Goal: Task Accomplishment & Management: Use online tool/utility

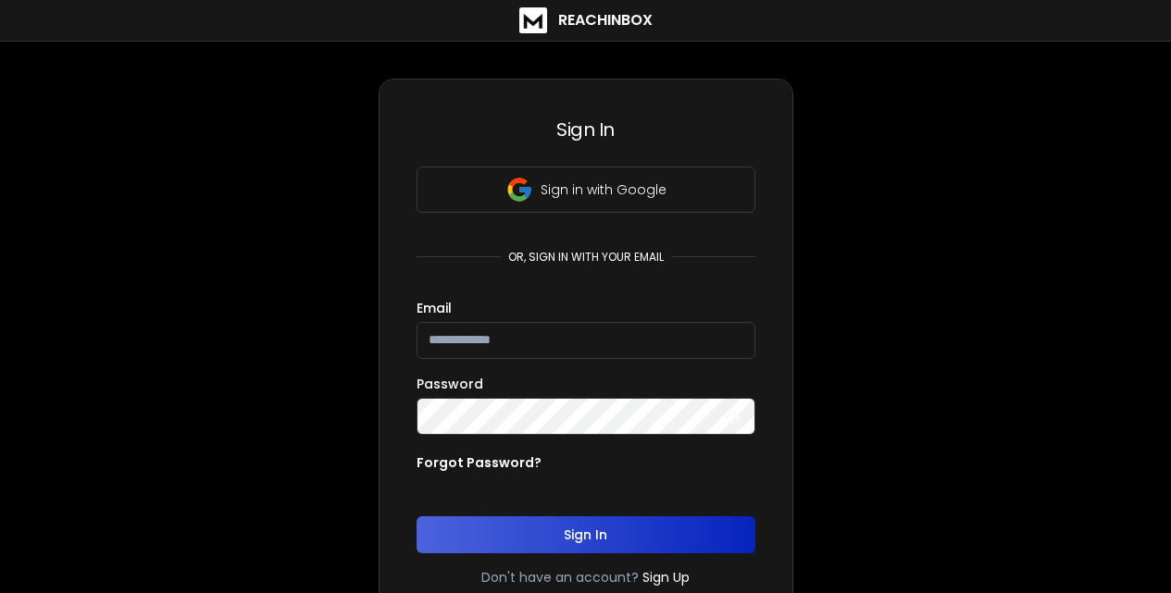
scroll to position [12, 0]
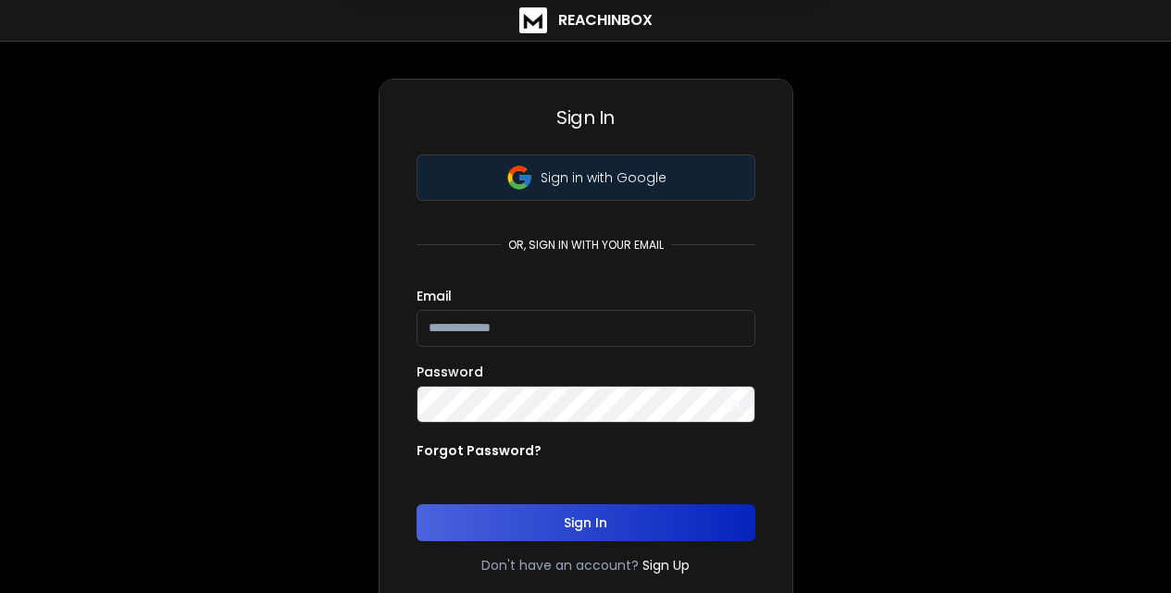
click at [600, 181] on p "Sign in with Google" at bounding box center [604, 178] width 126 height 19
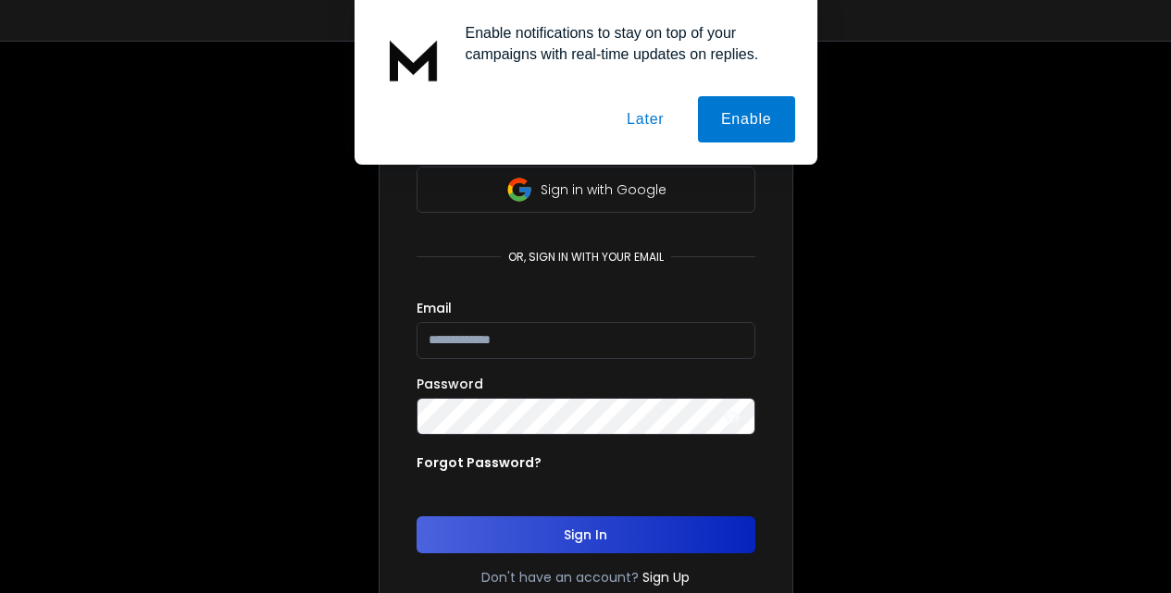
scroll to position [12, 0]
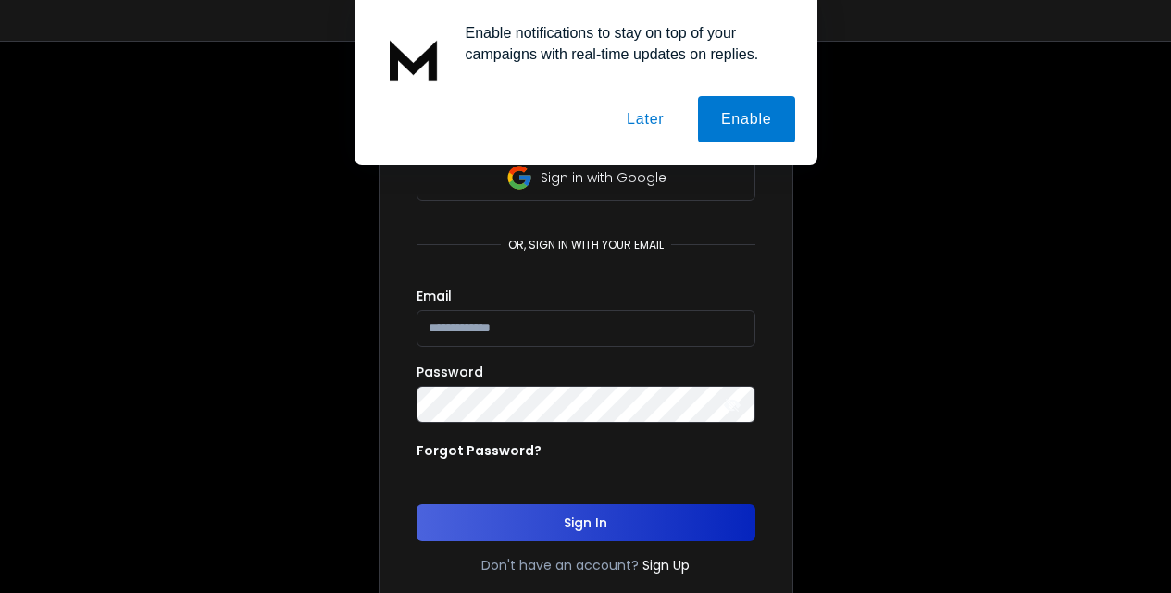
click at [1073, 96] on div "Enable notifications to stay on top of your campaigns with real-time updates on…" at bounding box center [585, 82] width 1171 height 165
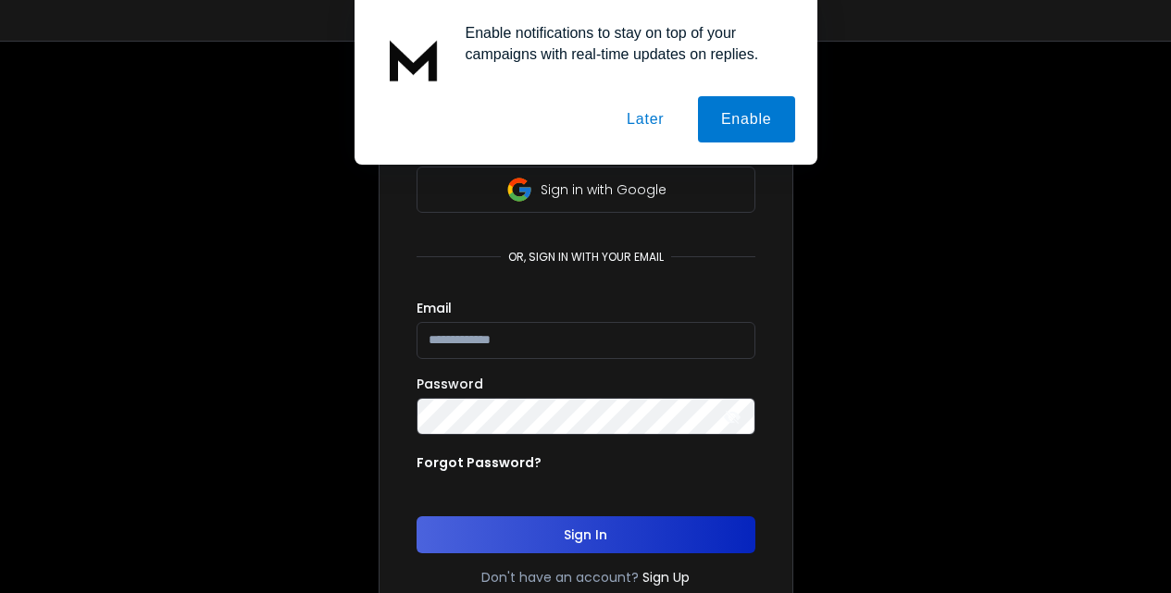
click at [648, 125] on button "Later" at bounding box center [645, 119] width 83 height 46
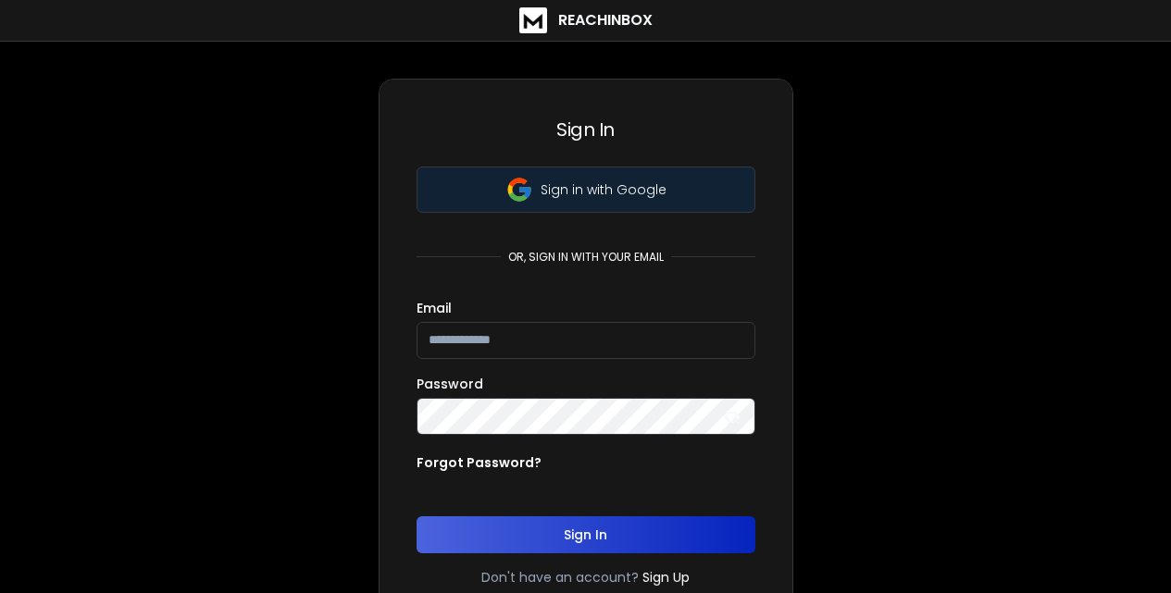
click at [576, 188] on p "Sign in with Google" at bounding box center [604, 190] width 126 height 19
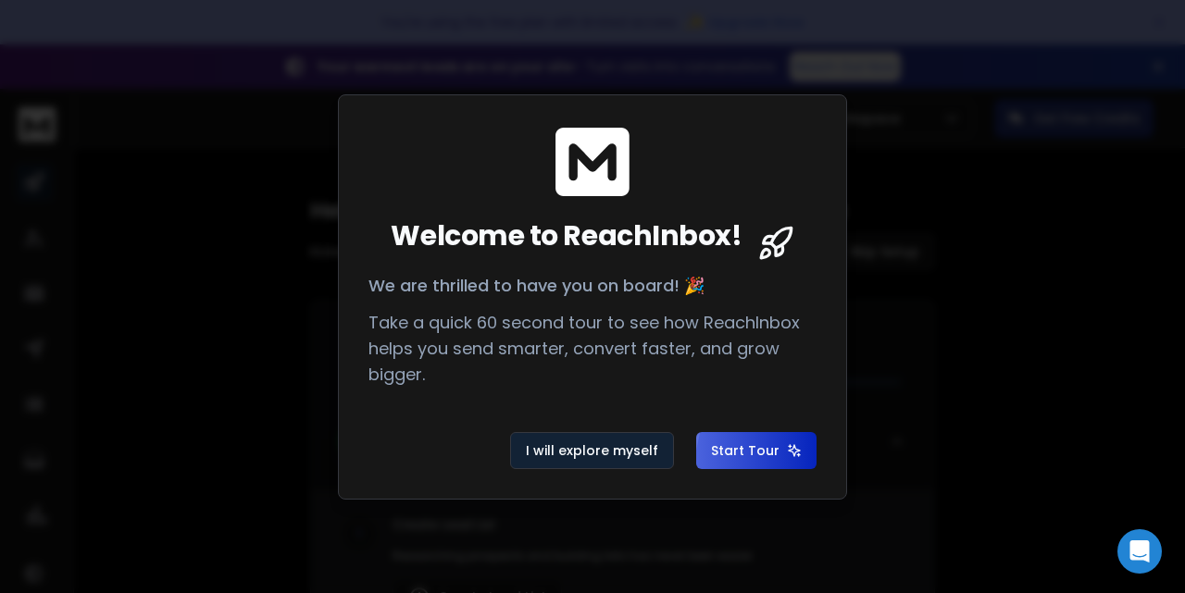
click at [618, 442] on button "I will explore myself" at bounding box center [592, 450] width 164 height 37
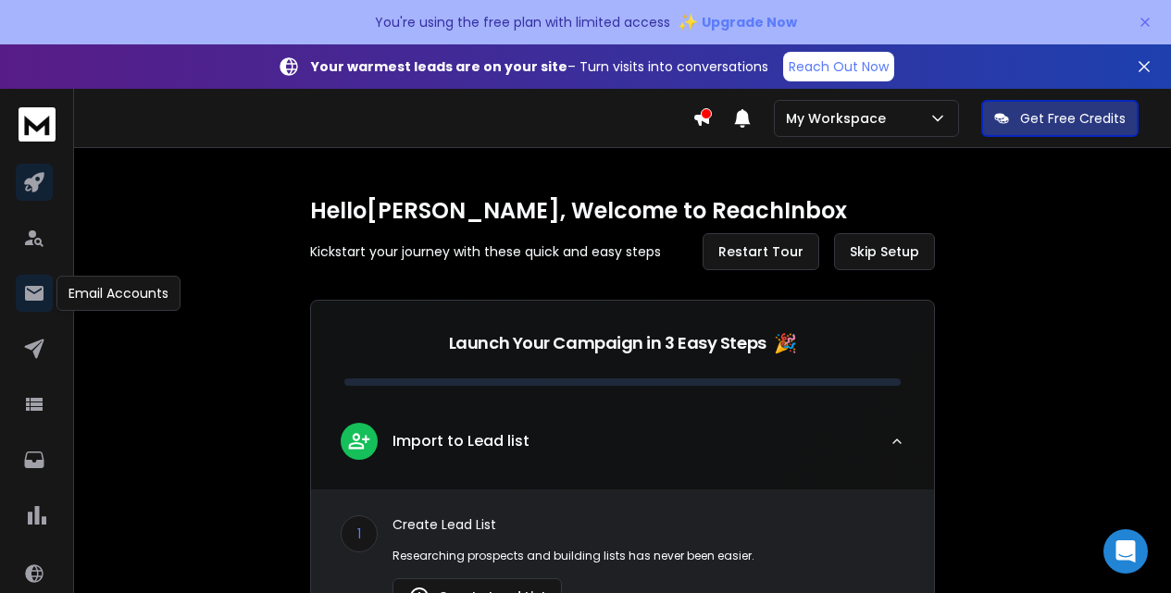
click at [40, 299] on icon at bounding box center [34, 293] width 19 height 15
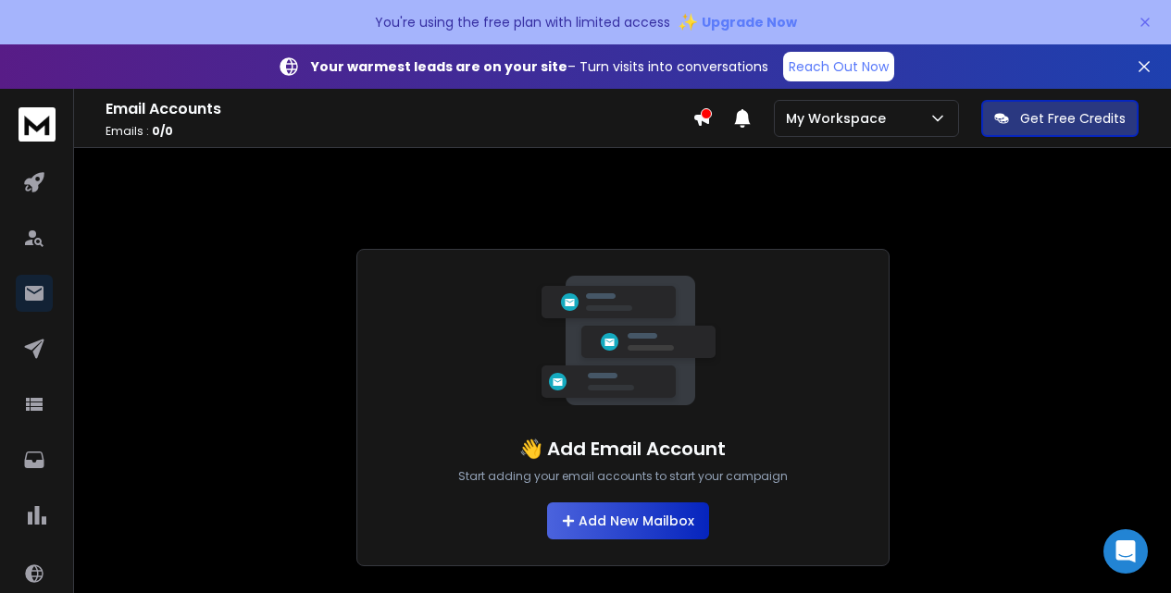
click at [626, 520] on button "Add New Mailbox" at bounding box center [628, 521] width 162 height 37
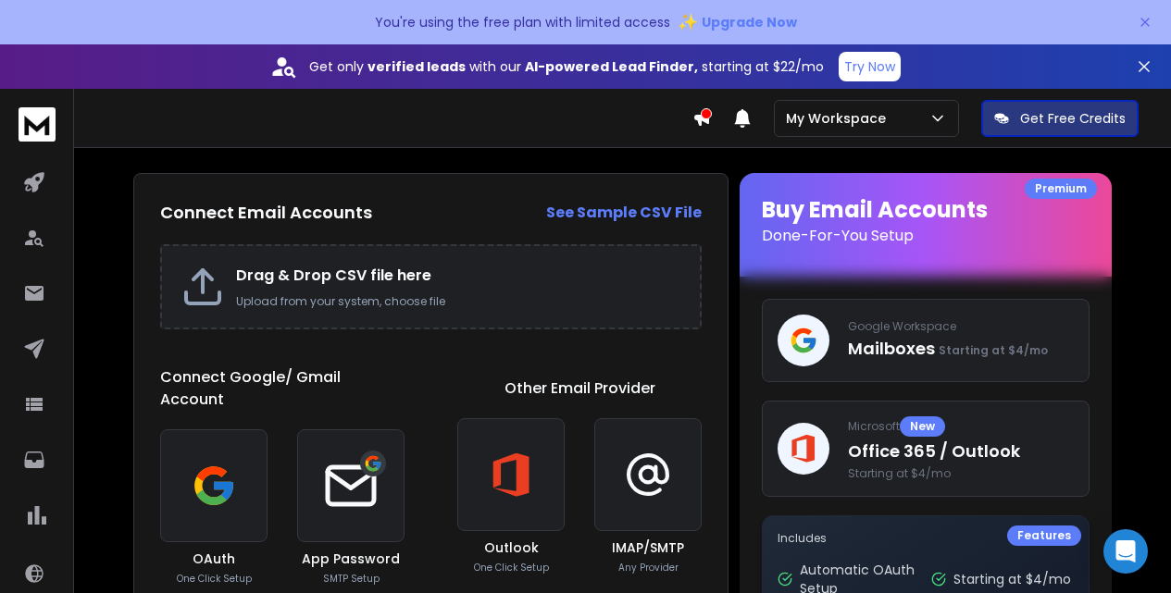
scroll to position [93, 0]
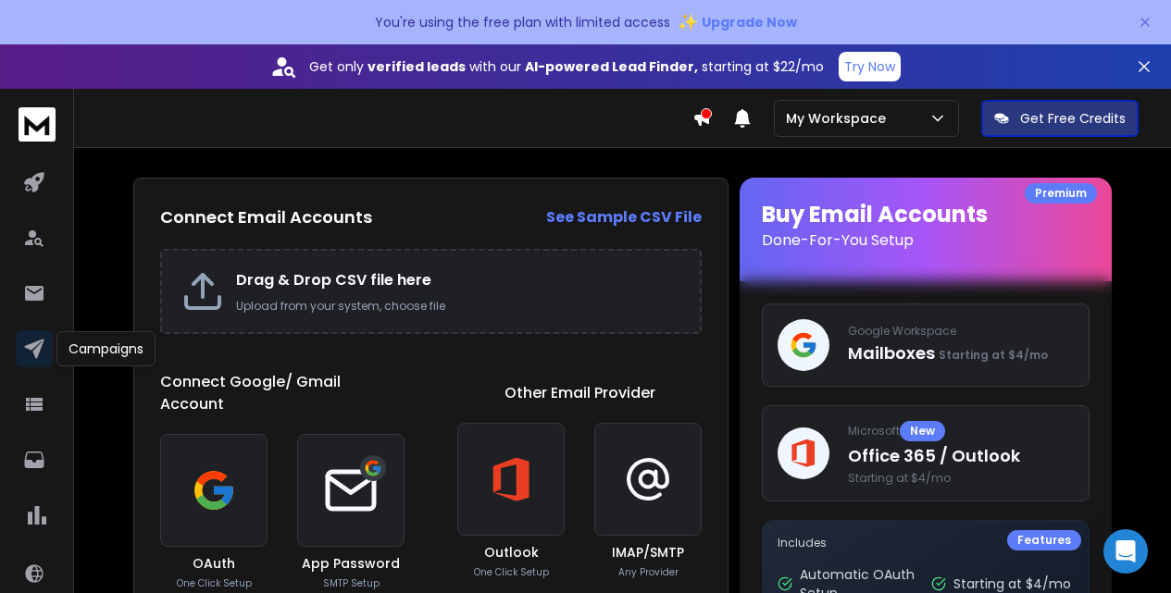
click at [36, 357] on icon at bounding box center [33, 348] width 19 height 19
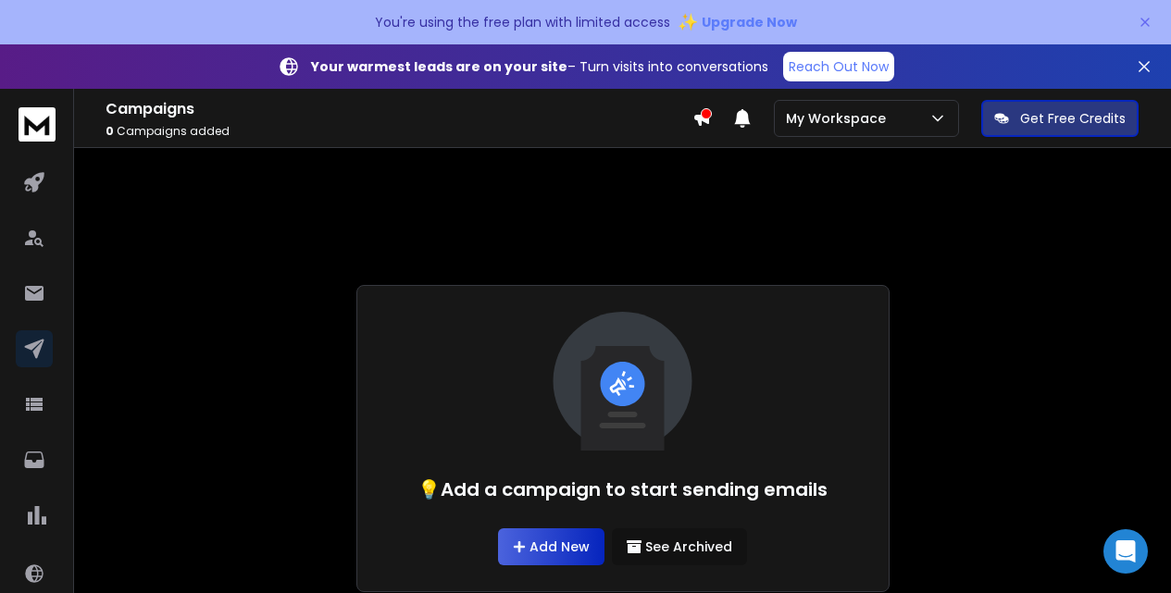
scroll to position [18, 0]
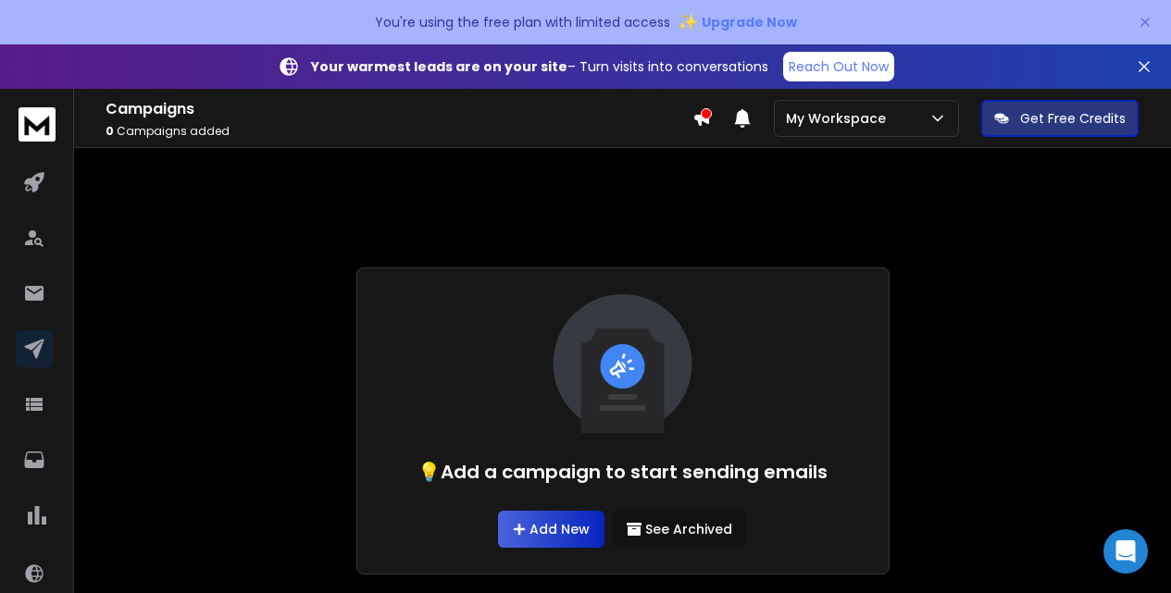
click at [552, 527] on link "Add New" at bounding box center [551, 529] width 106 height 37
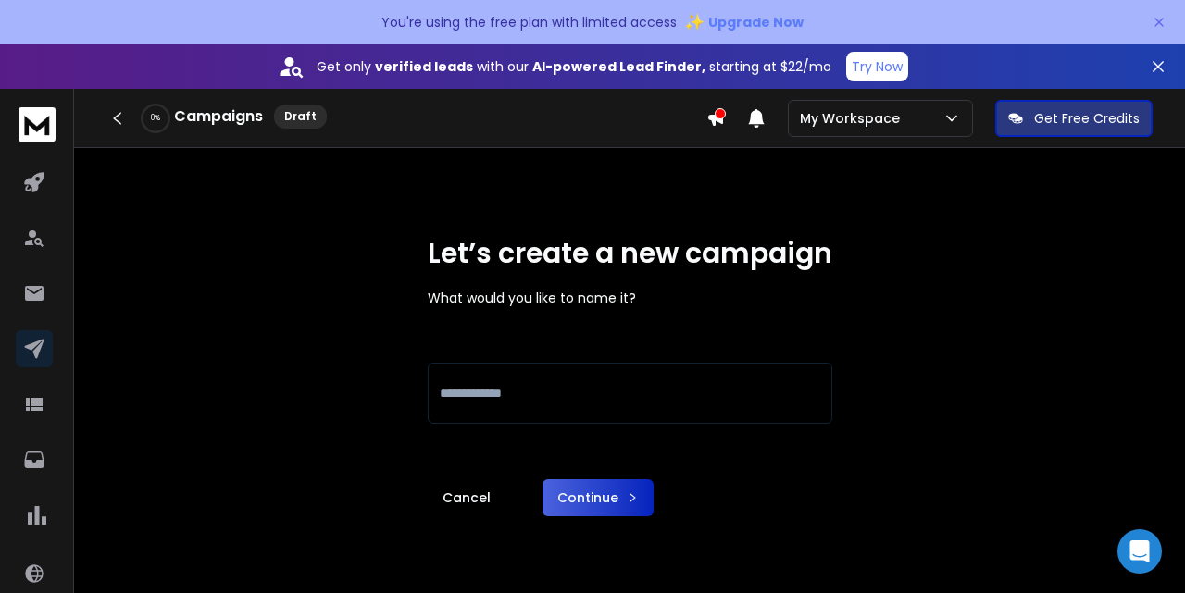
click at [565, 388] on input at bounding box center [630, 393] width 405 height 61
type input "**********"
click at [597, 498] on button "Continue" at bounding box center [598, 498] width 111 height 37
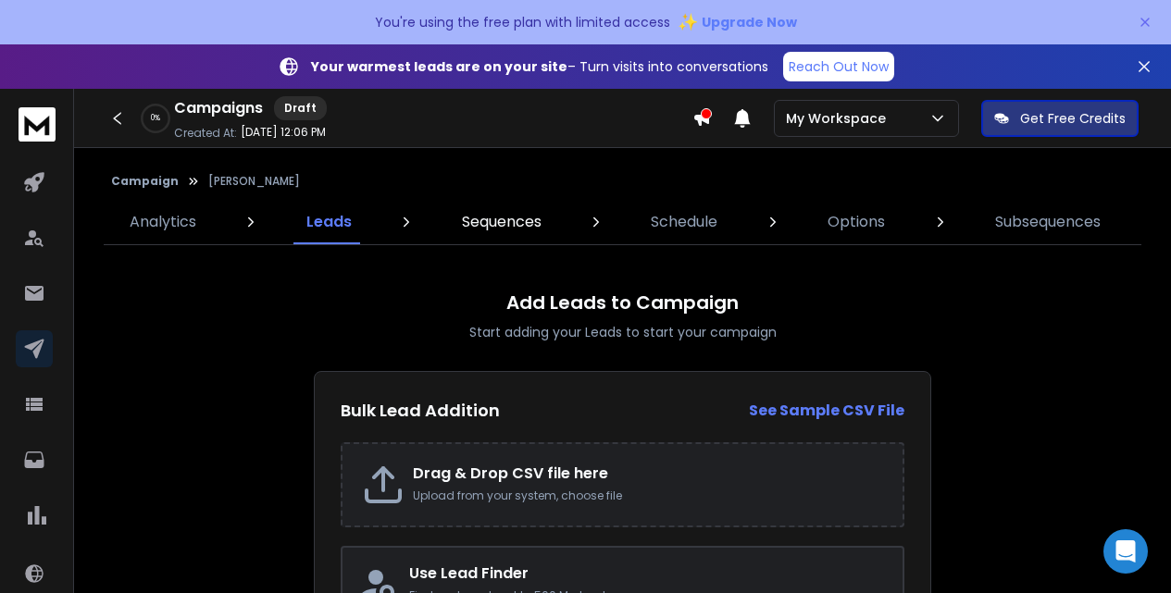
click at [507, 224] on p "Sequences" at bounding box center [502, 222] width 80 height 22
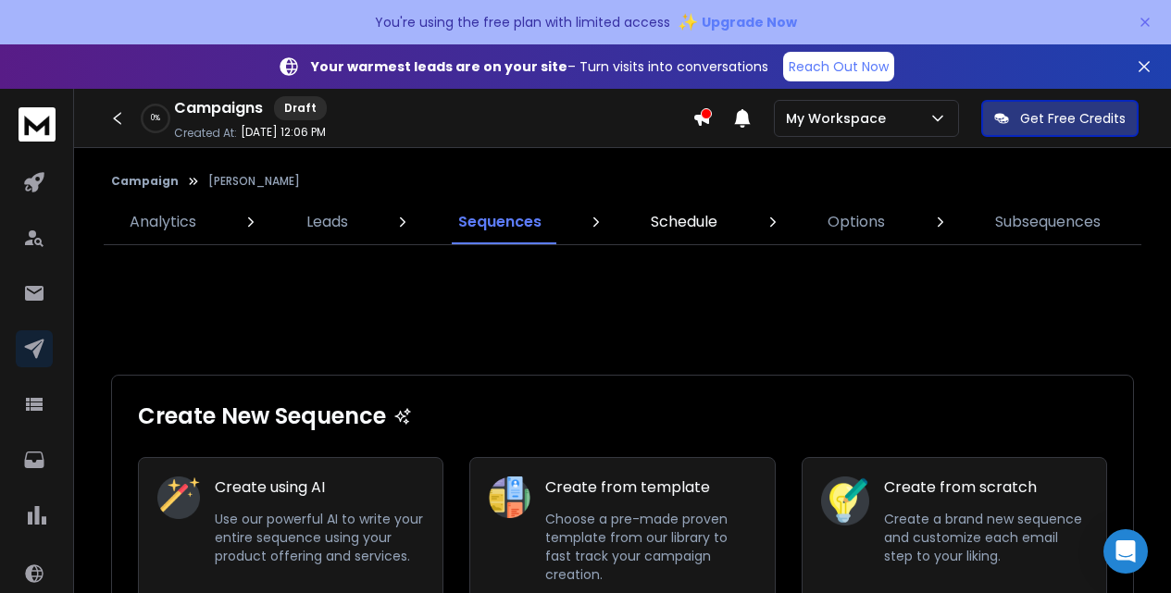
click at [666, 226] on p "Schedule" at bounding box center [684, 222] width 67 height 22
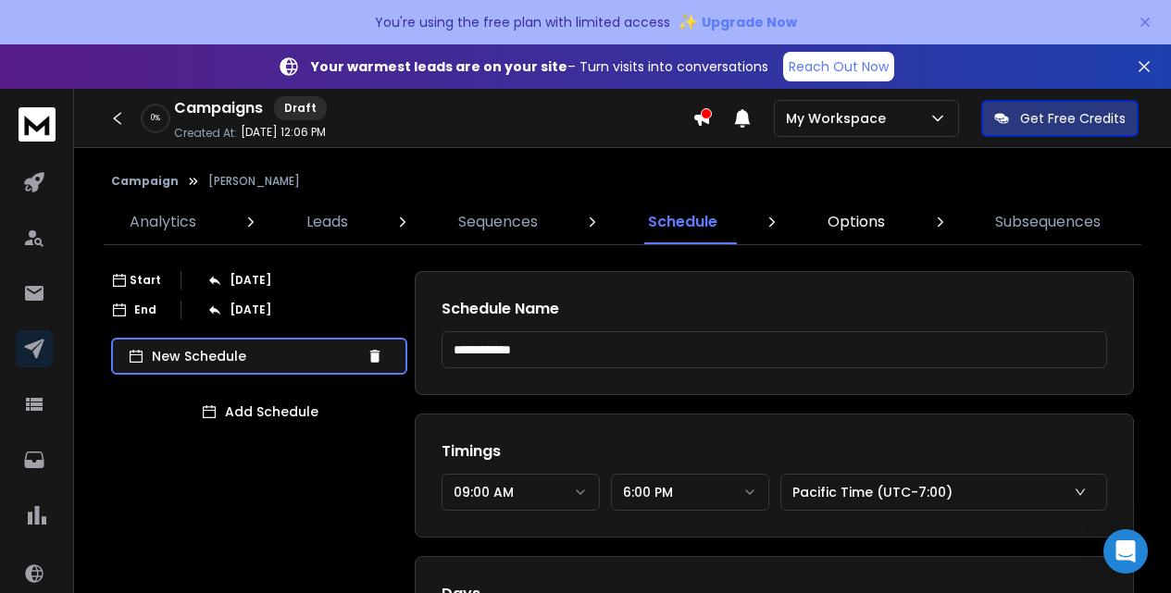
click at [848, 227] on p "Options" at bounding box center [856, 222] width 57 height 22
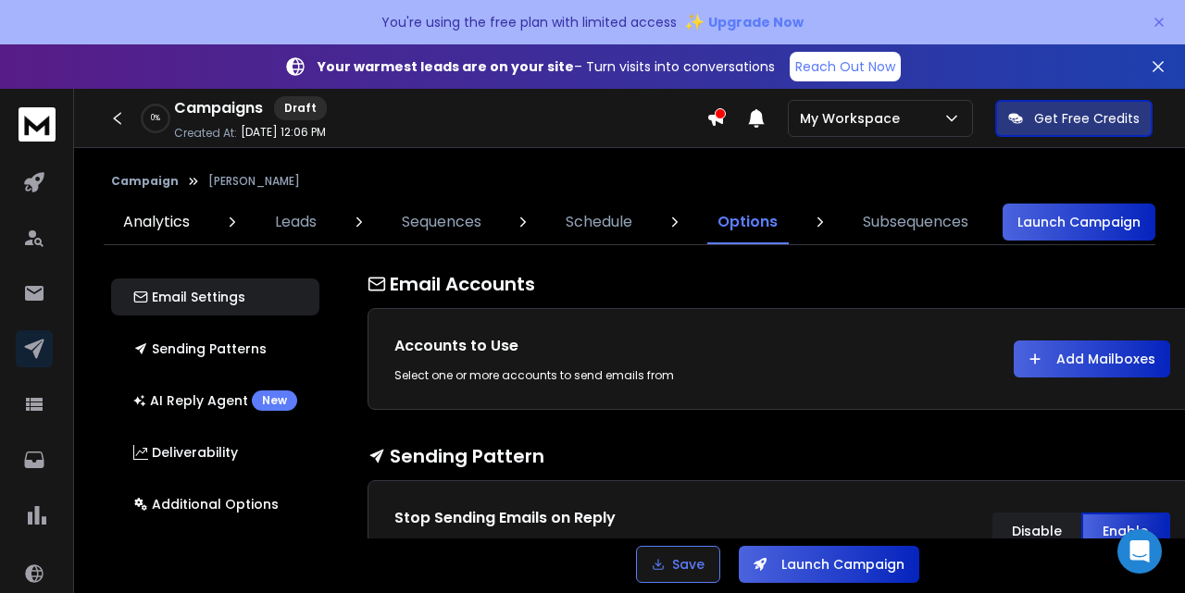
click at [163, 215] on p "Analytics" at bounding box center [156, 222] width 67 height 22
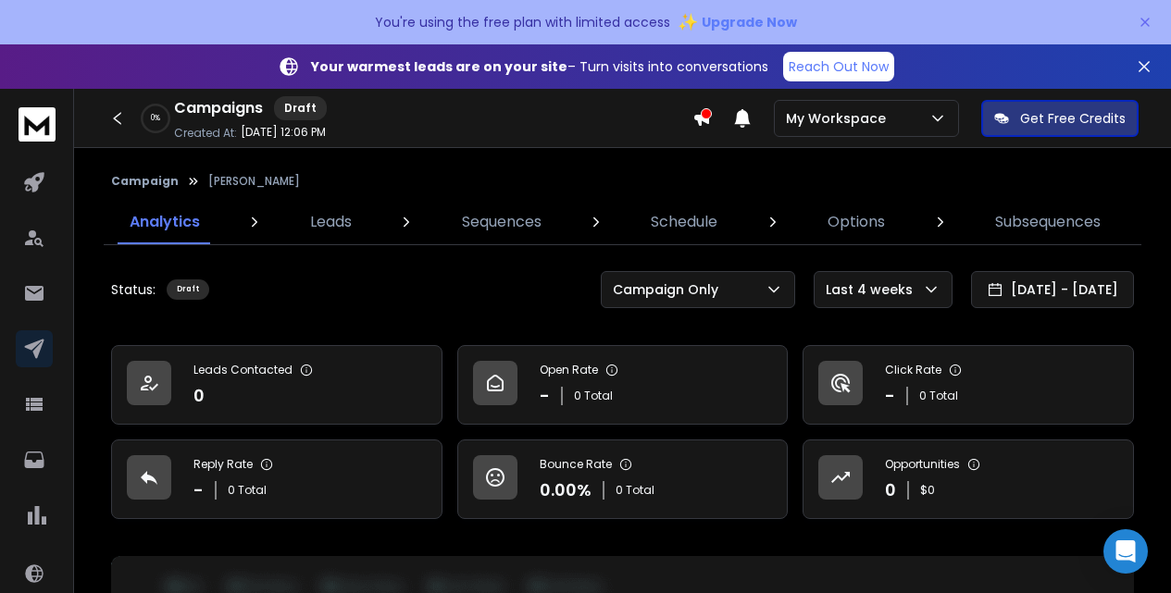
click at [1147, 60] on icon at bounding box center [1144, 66] width 17 height 17
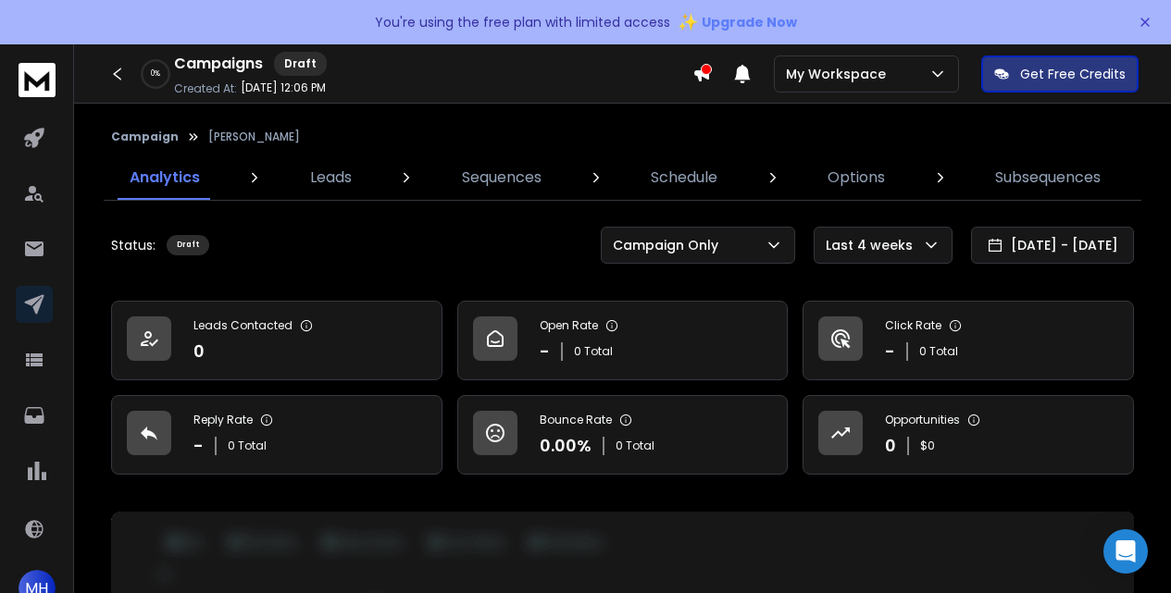
click at [1144, 28] on icon "Close notification" at bounding box center [1145, 22] width 15 height 15
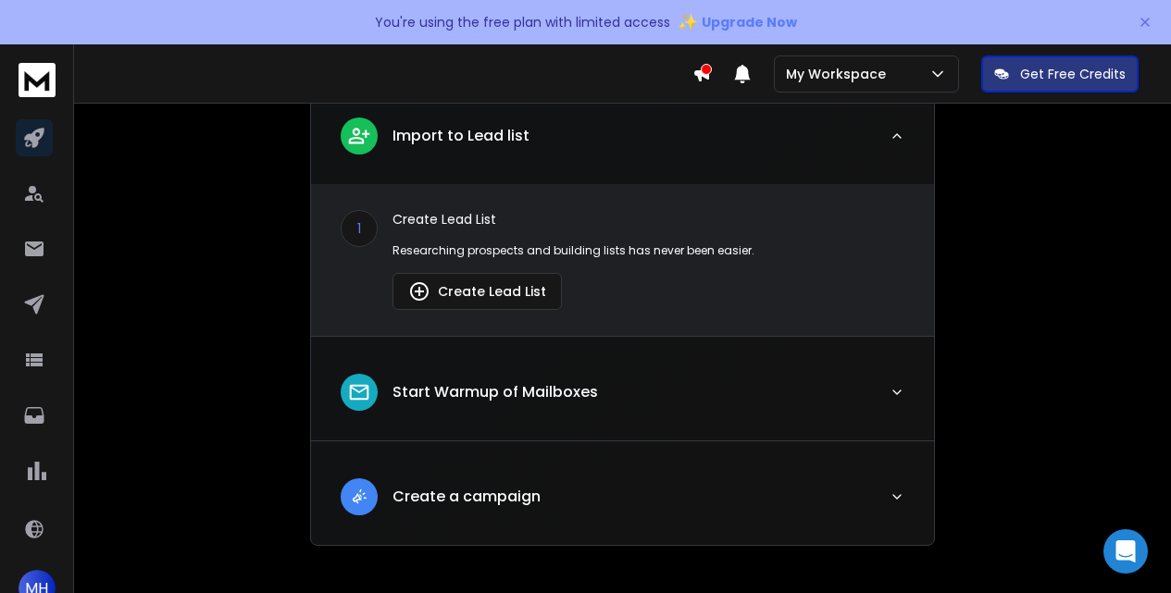
scroll to position [262, 0]
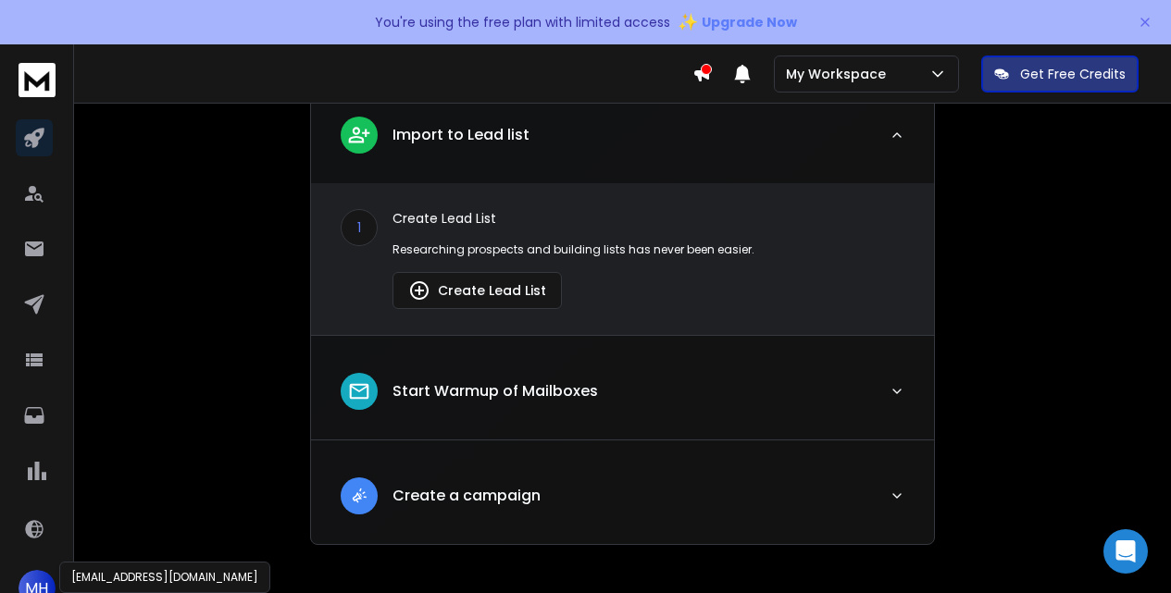
click at [42, 577] on span "MH" at bounding box center [37, 588] width 37 height 37
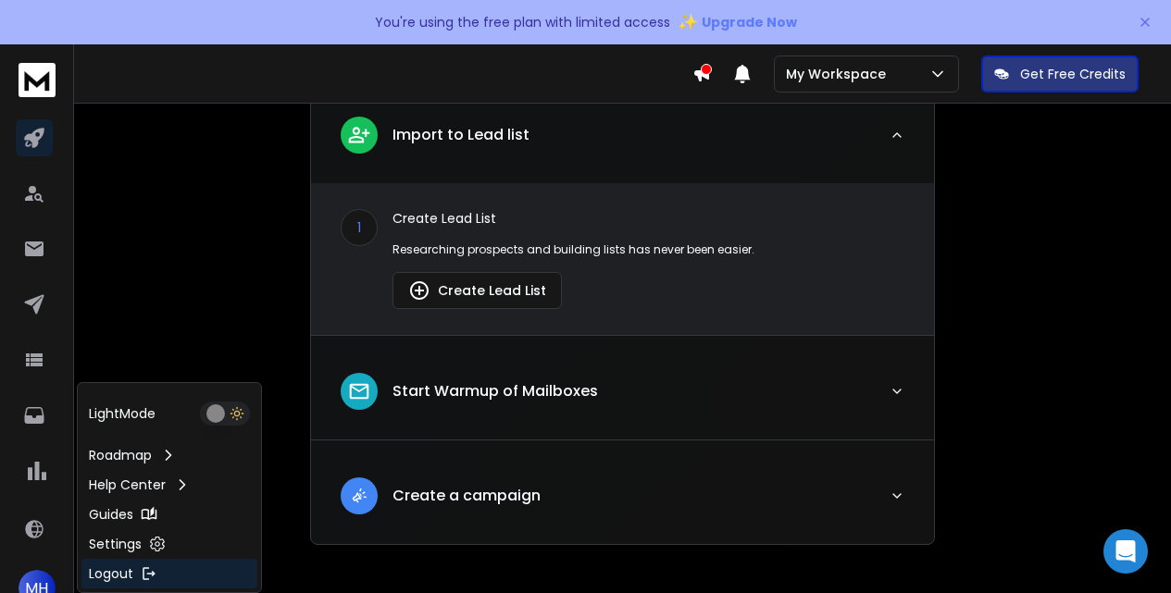
click at [163, 573] on div "Logout" at bounding box center [169, 574] width 176 height 30
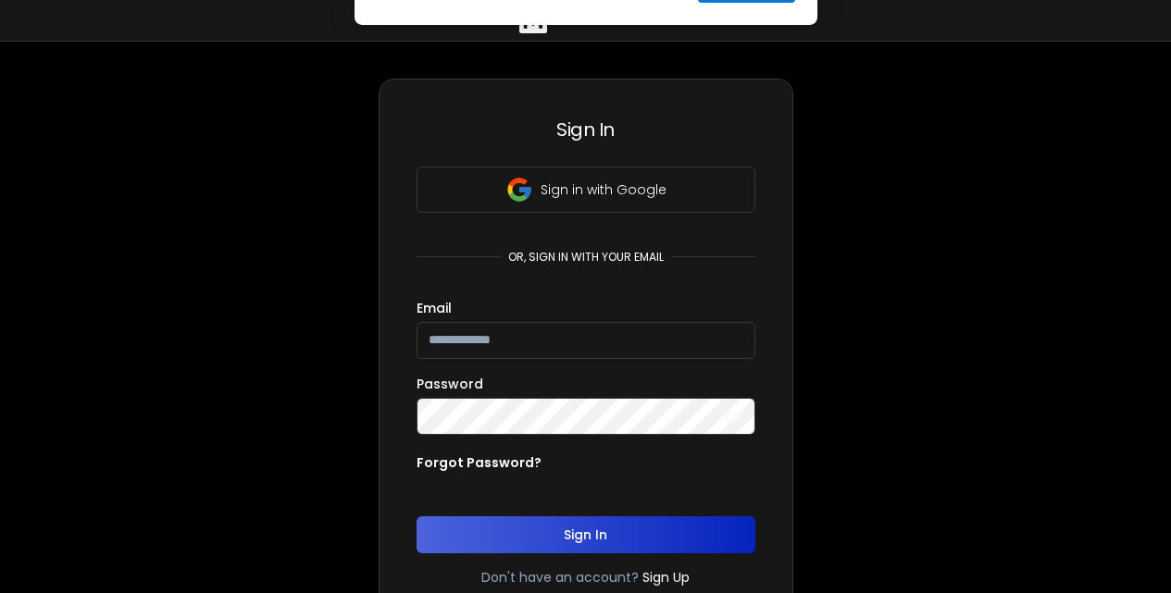
click at [651, 119] on button "Later" at bounding box center [645, 119] width 83 height 46
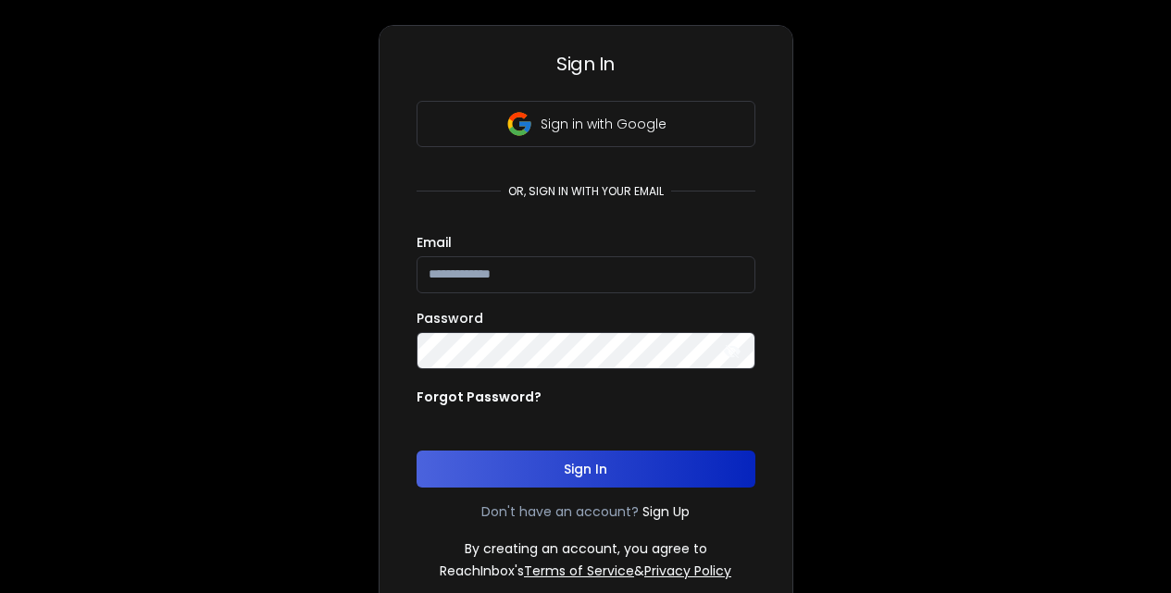
scroll to position [146, 0]
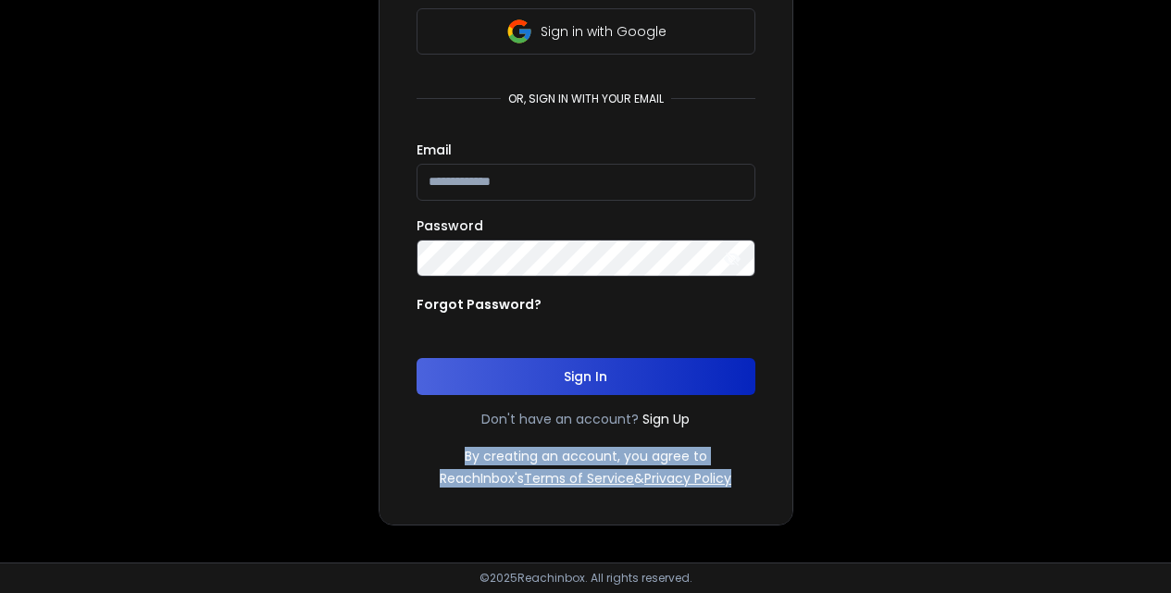
drag, startPoint x: 454, startPoint y: 450, endPoint x: 742, endPoint y: 497, distance: 291.8
click at [742, 497] on div "Sign In Sign in with Google or, sign in with your email Email Password Forgot P…" at bounding box center [586, 228] width 415 height 593
copy div "By creating an account, you agree to ReachInbox's Terms of Service & Privacy Po…"
click at [583, 498] on div "Sign In Sign in with Google or, sign in with your email Email Password Forgot P…" at bounding box center [586, 228] width 415 height 593
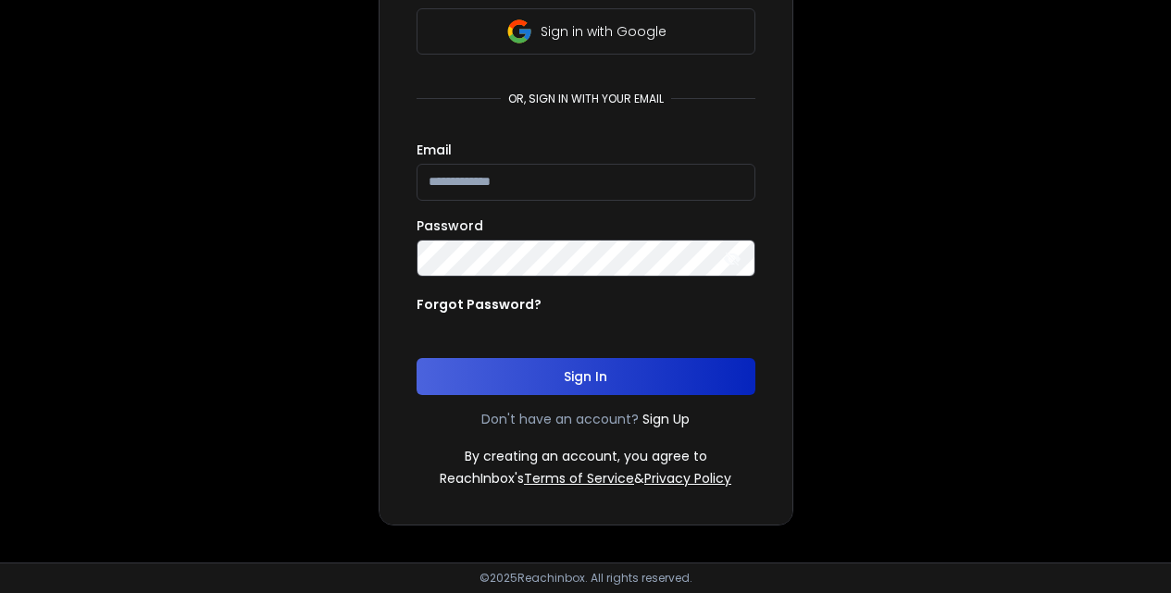
click at [782, 367] on div "Sign In Sign in with Google or, sign in with your email Email Password Forgot P…" at bounding box center [586, 228] width 415 height 593
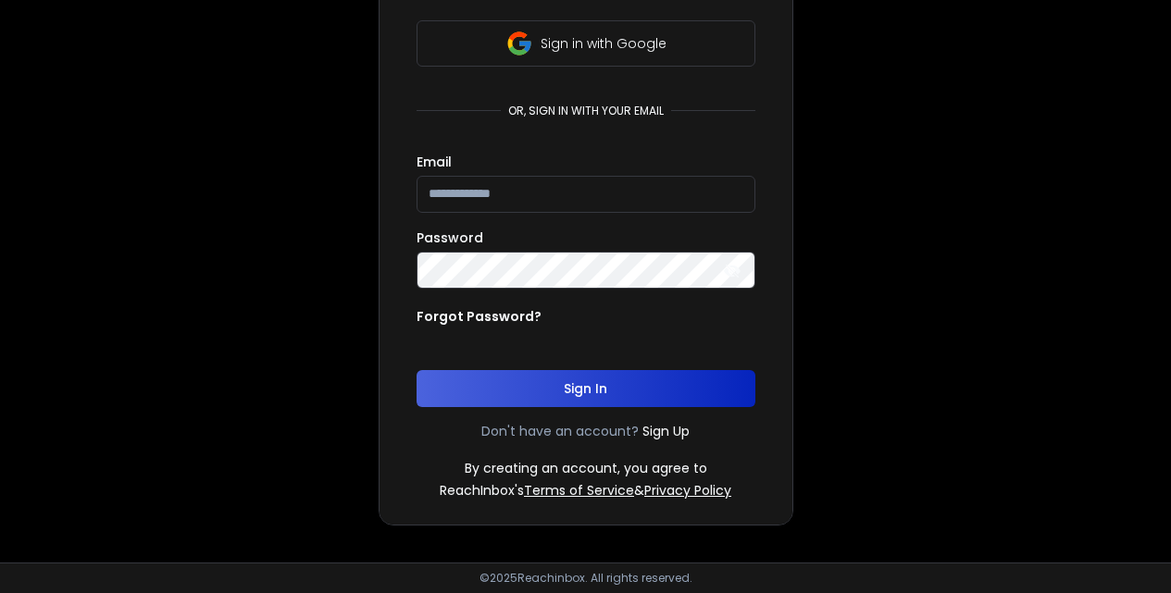
click at [664, 431] on link "Sign Up" at bounding box center [666, 431] width 47 height 19
click at [502, 214] on form "Email Password Forgot Password? Sign In Sign Up" at bounding box center [586, 282] width 339 height 252
click at [511, 195] on input "email" at bounding box center [586, 194] width 339 height 37
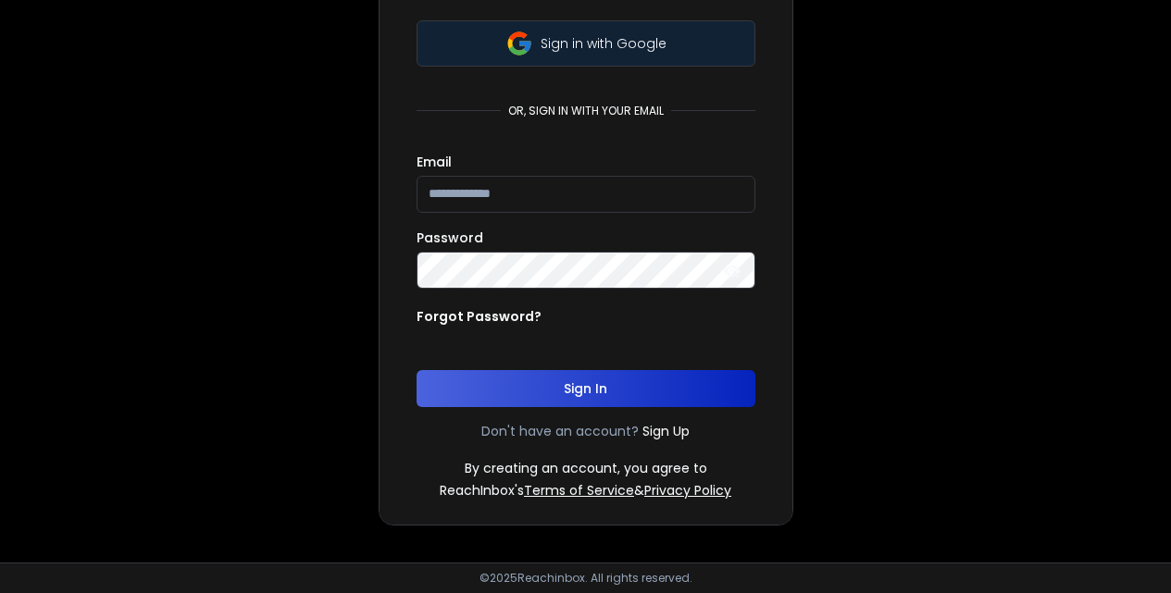
click at [568, 43] on p "Sign in with Google" at bounding box center [604, 43] width 126 height 19
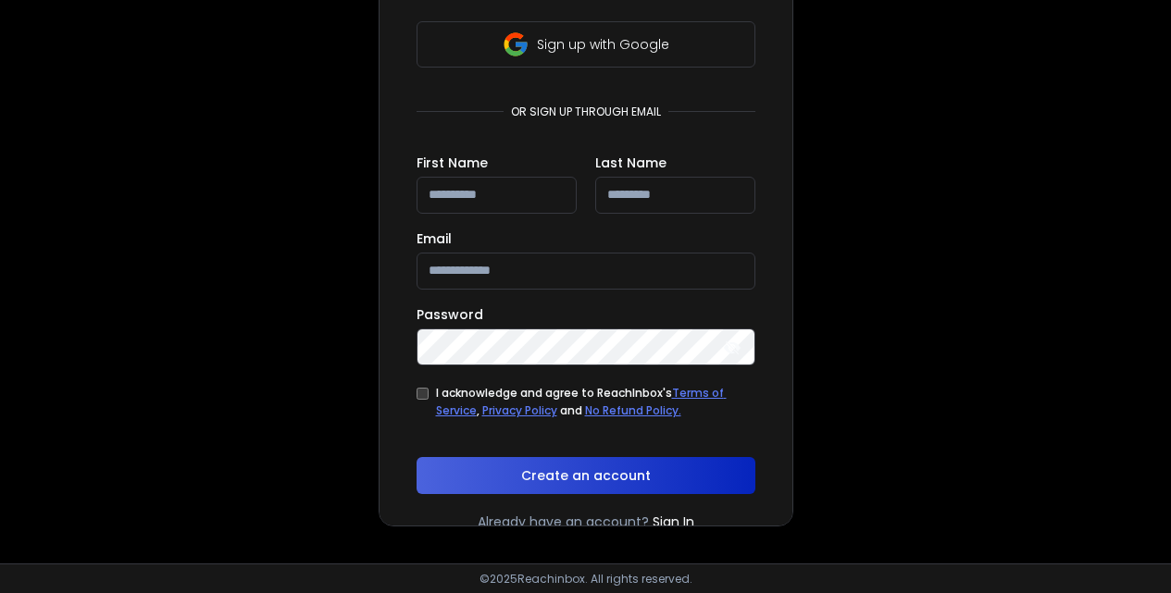
scroll to position [146, 0]
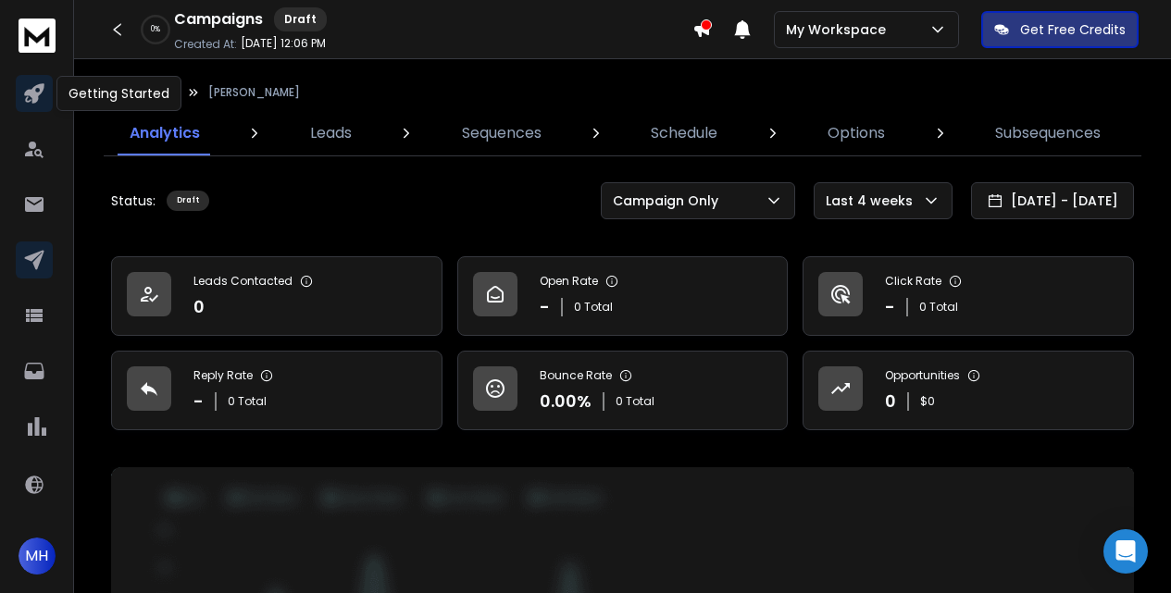
click at [36, 95] on icon at bounding box center [34, 93] width 20 height 20
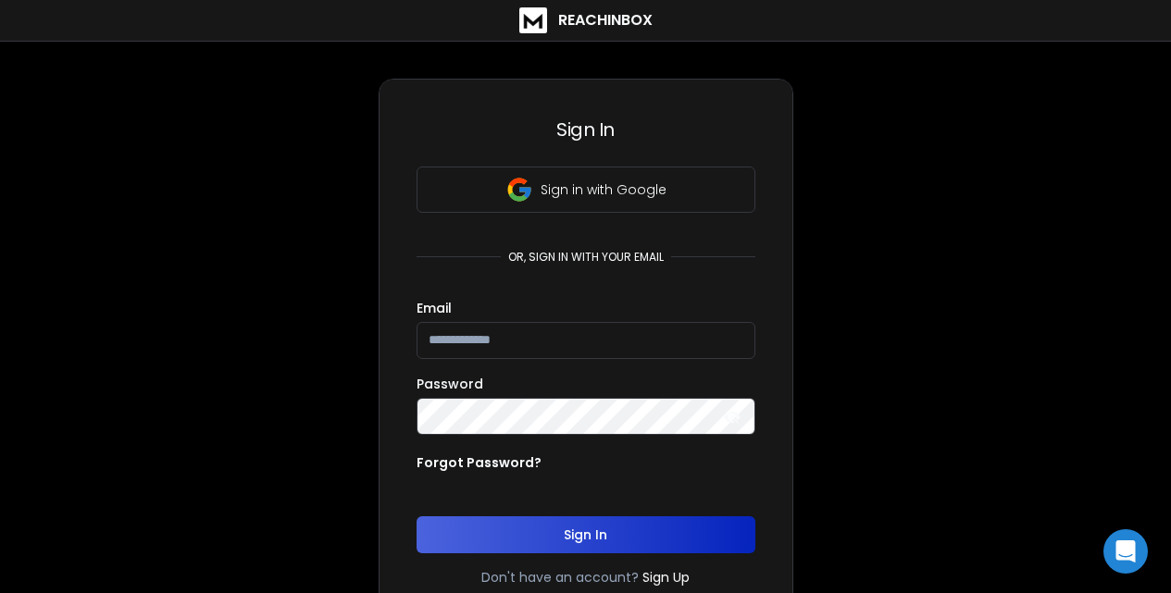
scroll to position [78, 0]
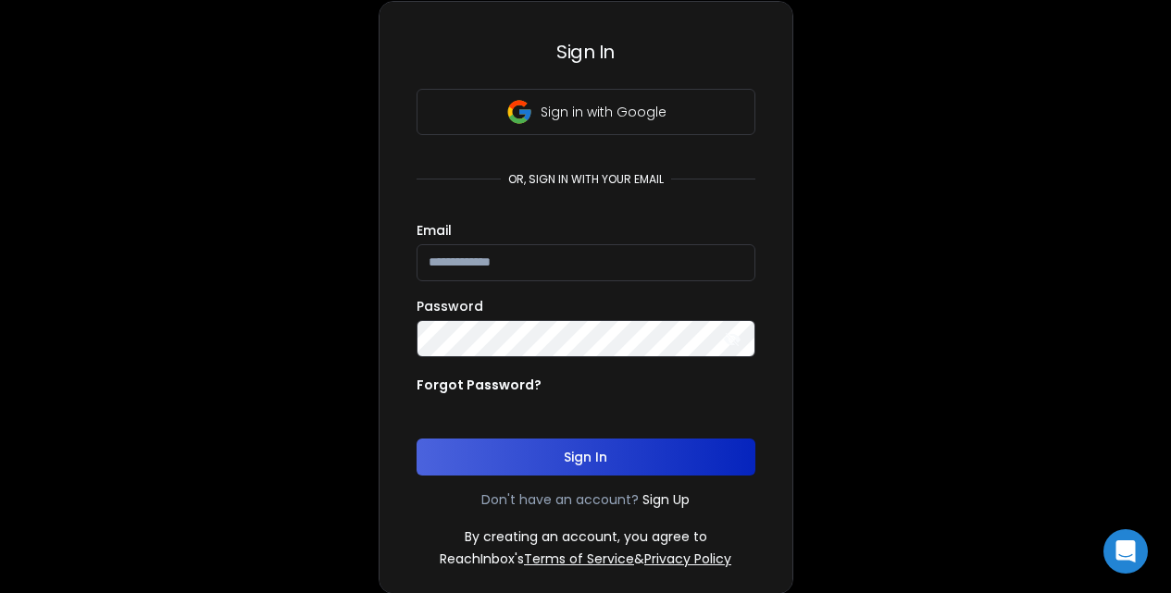
click at [505, 267] on input "email" at bounding box center [586, 262] width 339 height 37
click at [214, 214] on div "Welcome to ReachInbox 10x your leads, meetings and deals. Sign In Sign in with …" at bounding box center [585, 297] width 1171 height 593
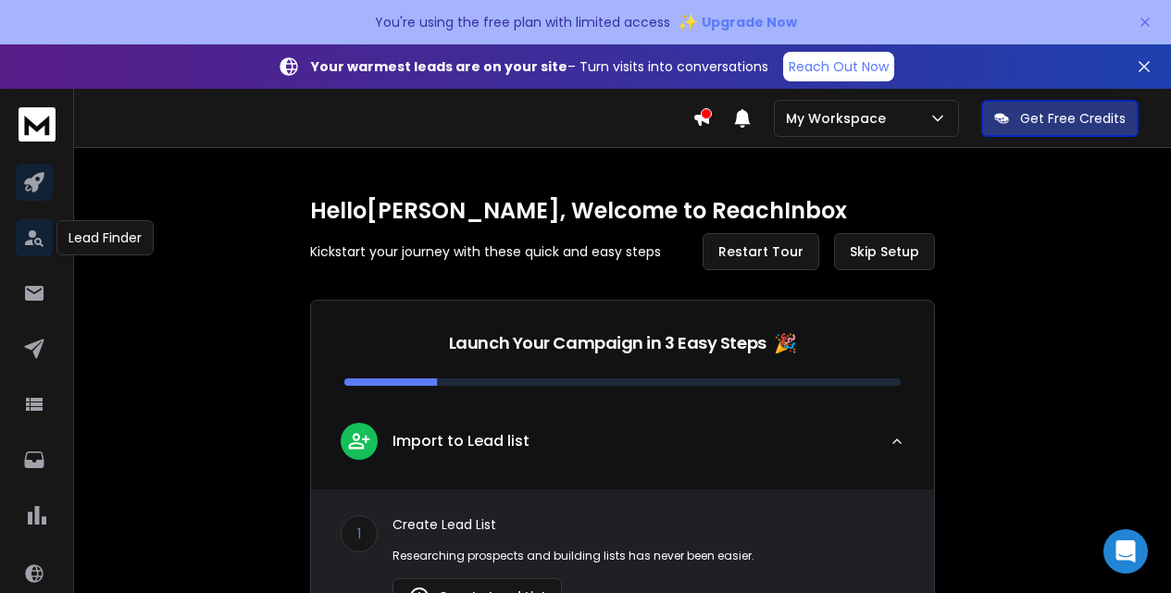
click at [33, 238] on icon at bounding box center [34, 238] width 22 height 22
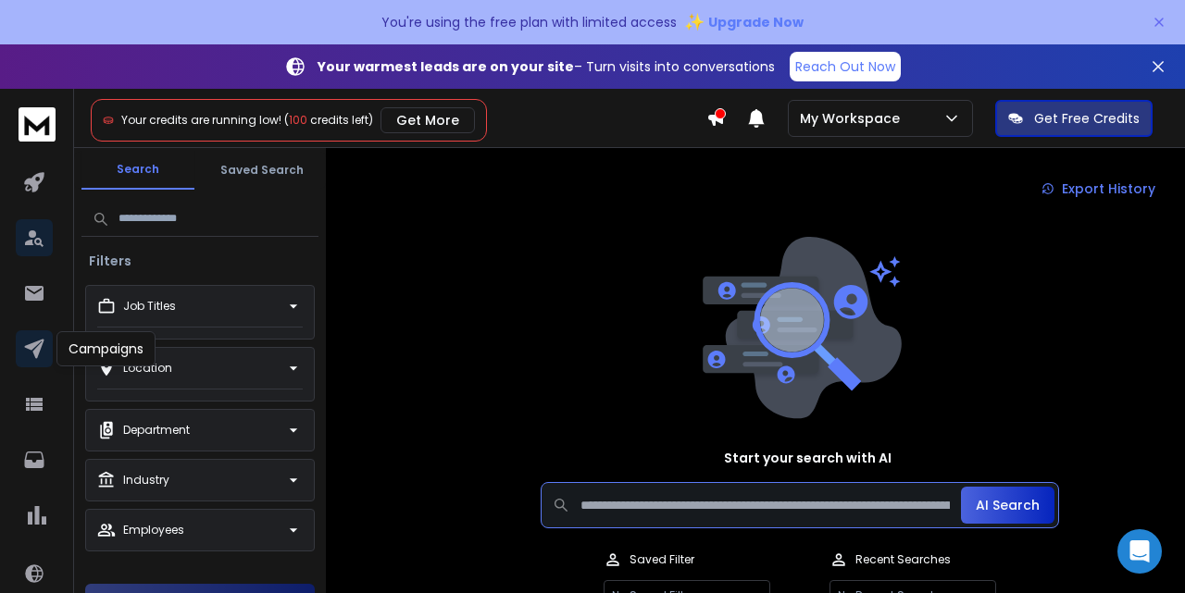
click at [39, 352] on icon at bounding box center [33, 348] width 19 height 19
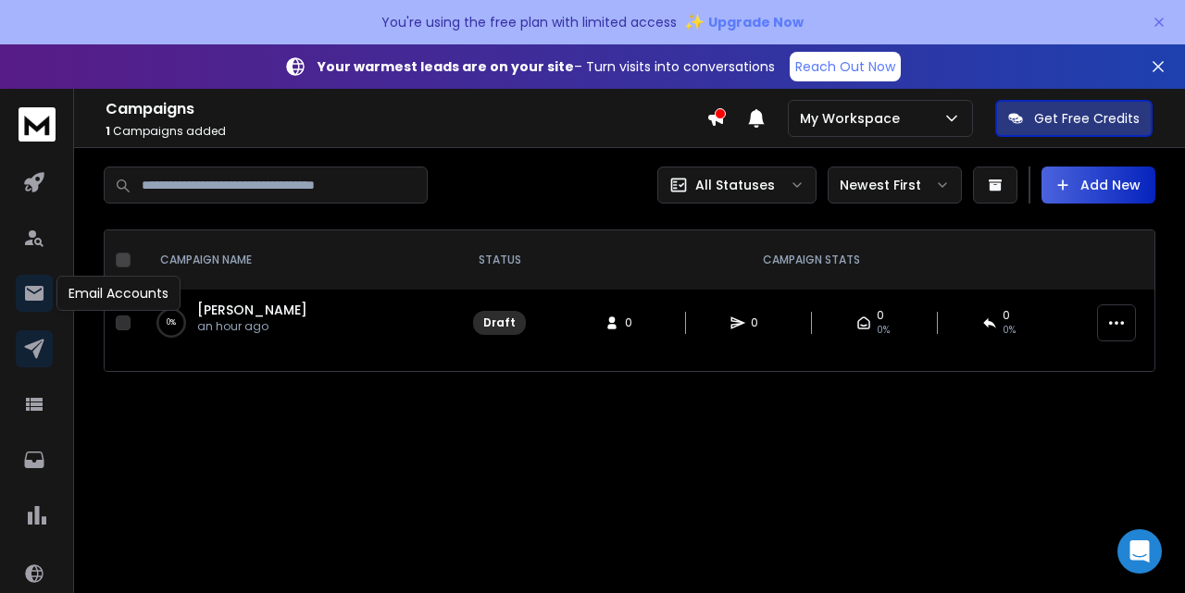
click at [39, 289] on icon at bounding box center [34, 293] width 19 height 15
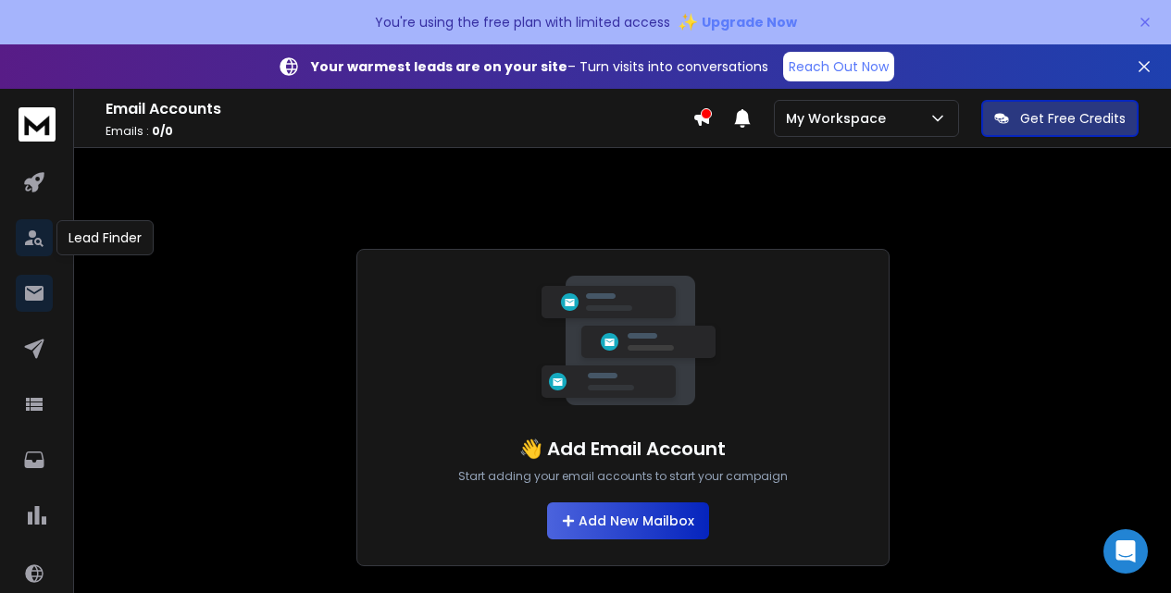
click at [37, 252] on link at bounding box center [34, 237] width 37 height 37
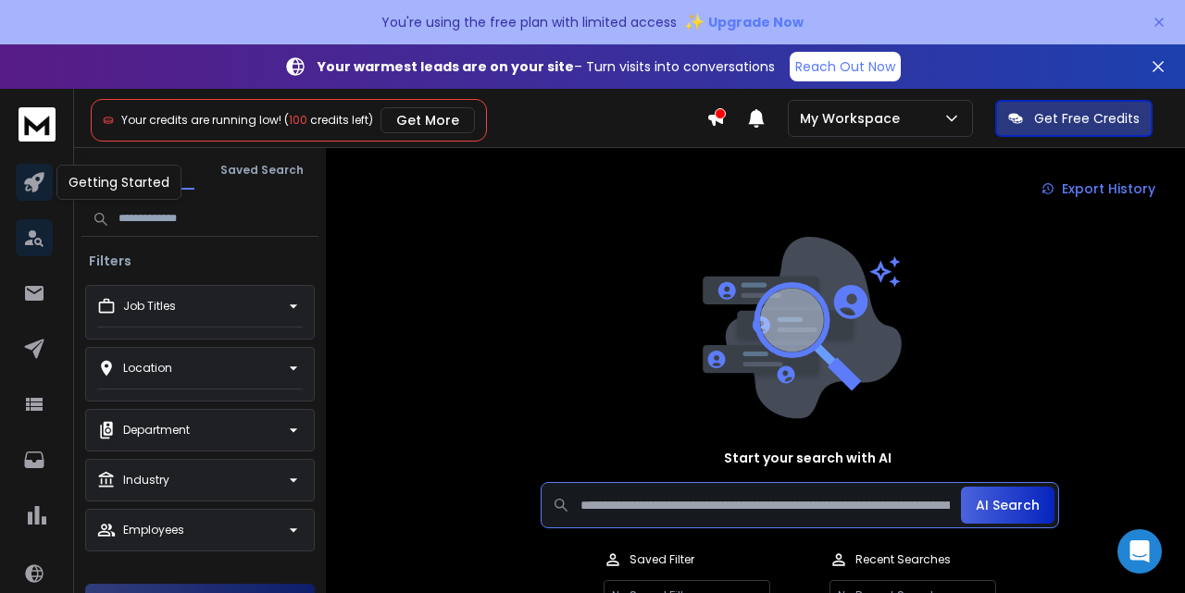
click at [37, 191] on icon at bounding box center [34, 182] width 22 height 22
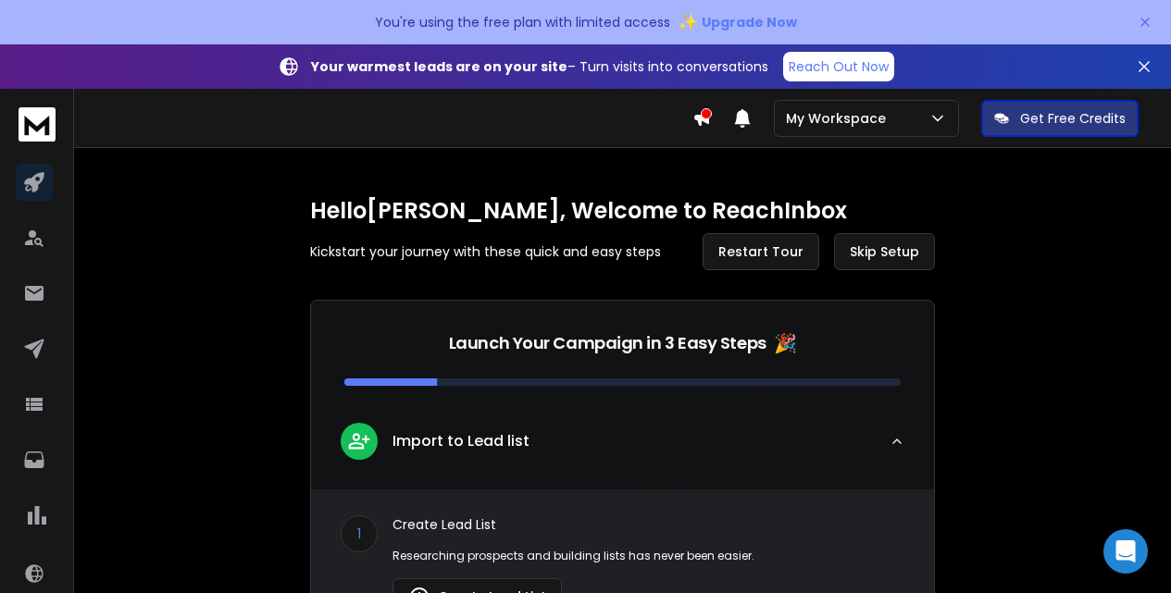
click at [32, 133] on img at bounding box center [37, 124] width 37 height 34
click at [44, 129] on img at bounding box center [37, 124] width 37 height 34
click at [38, 237] on icon at bounding box center [34, 238] width 22 height 22
